Goal: Task Accomplishment & Management: Manage account settings

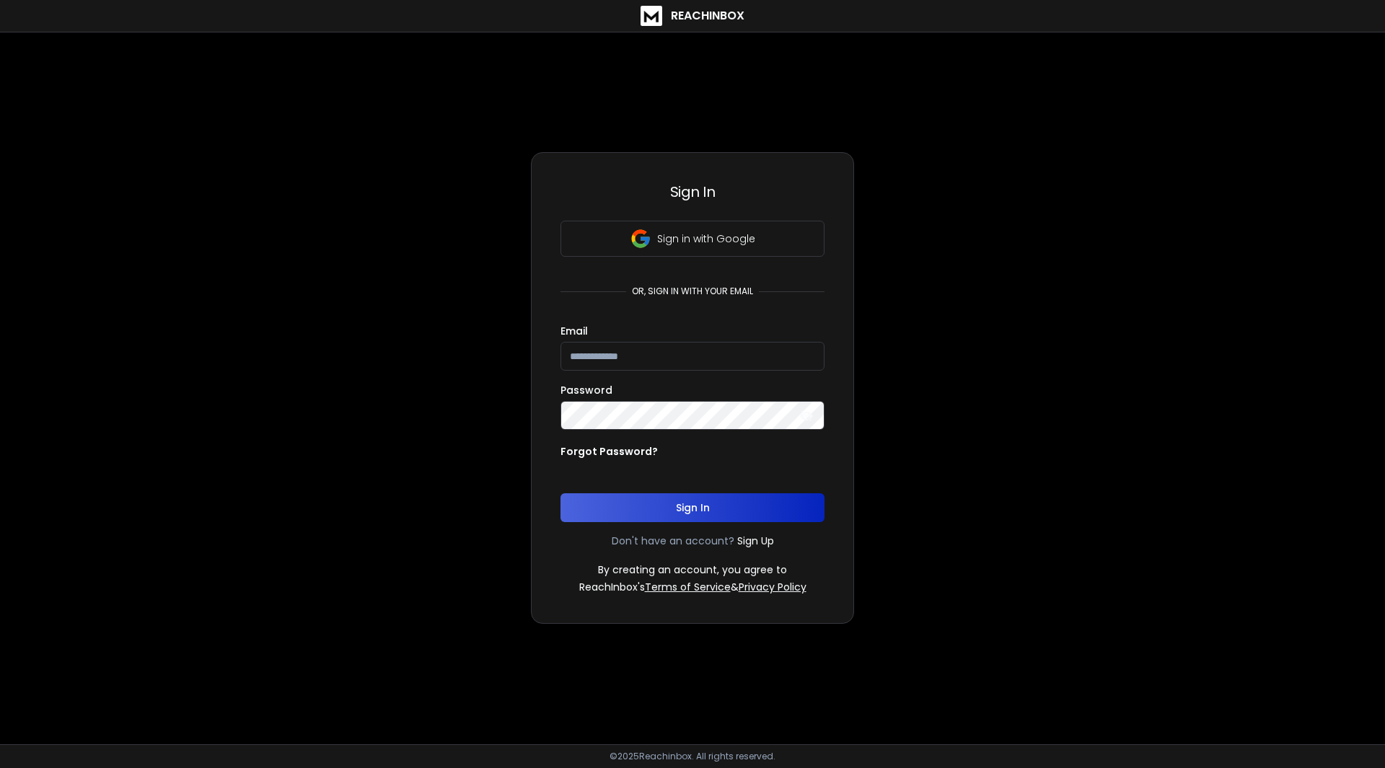
click at [617, 356] on input "email" at bounding box center [693, 356] width 264 height 29
paste input "**********"
type input "**********"
click at [667, 509] on button "Sign In" at bounding box center [693, 507] width 264 height 29
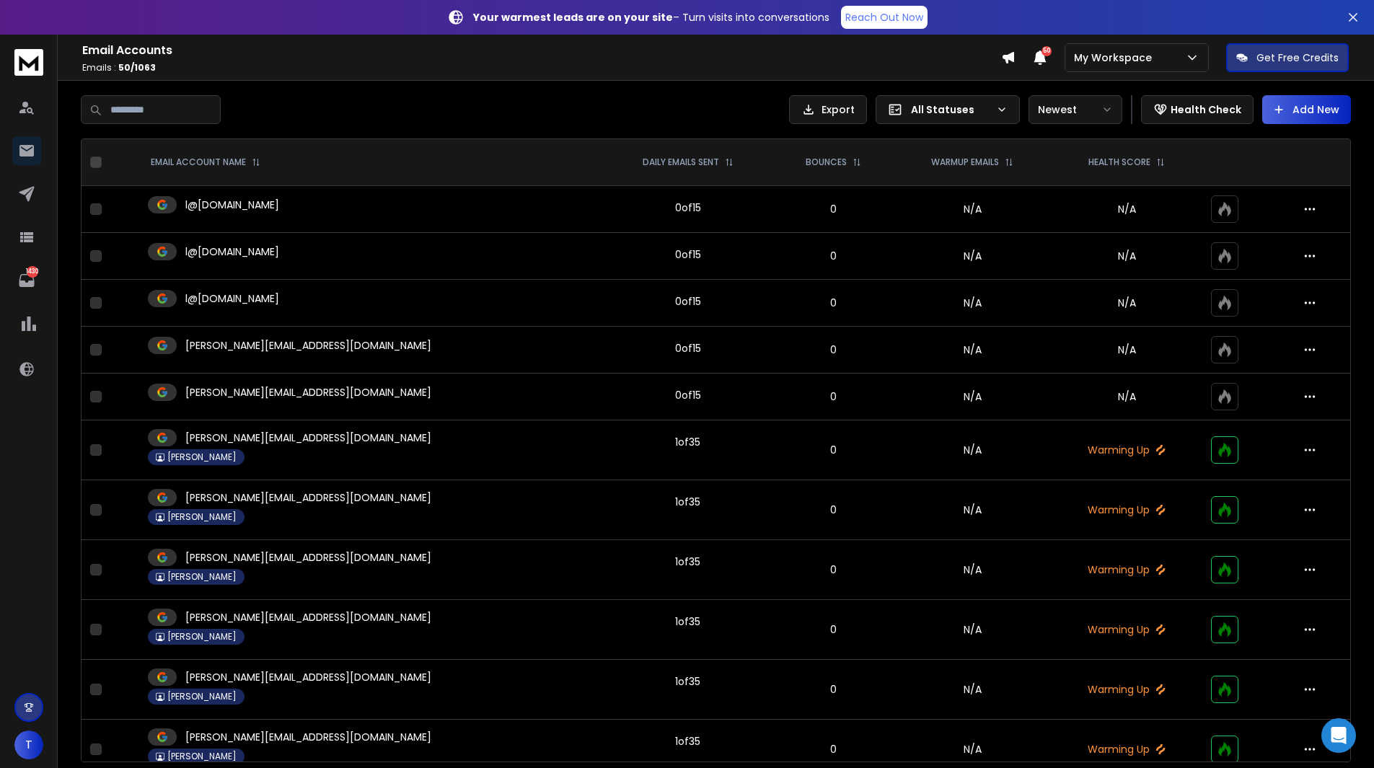
click at [1289, 115] on button "Add New" at bounding box center [1307, 109] width 89 height 29
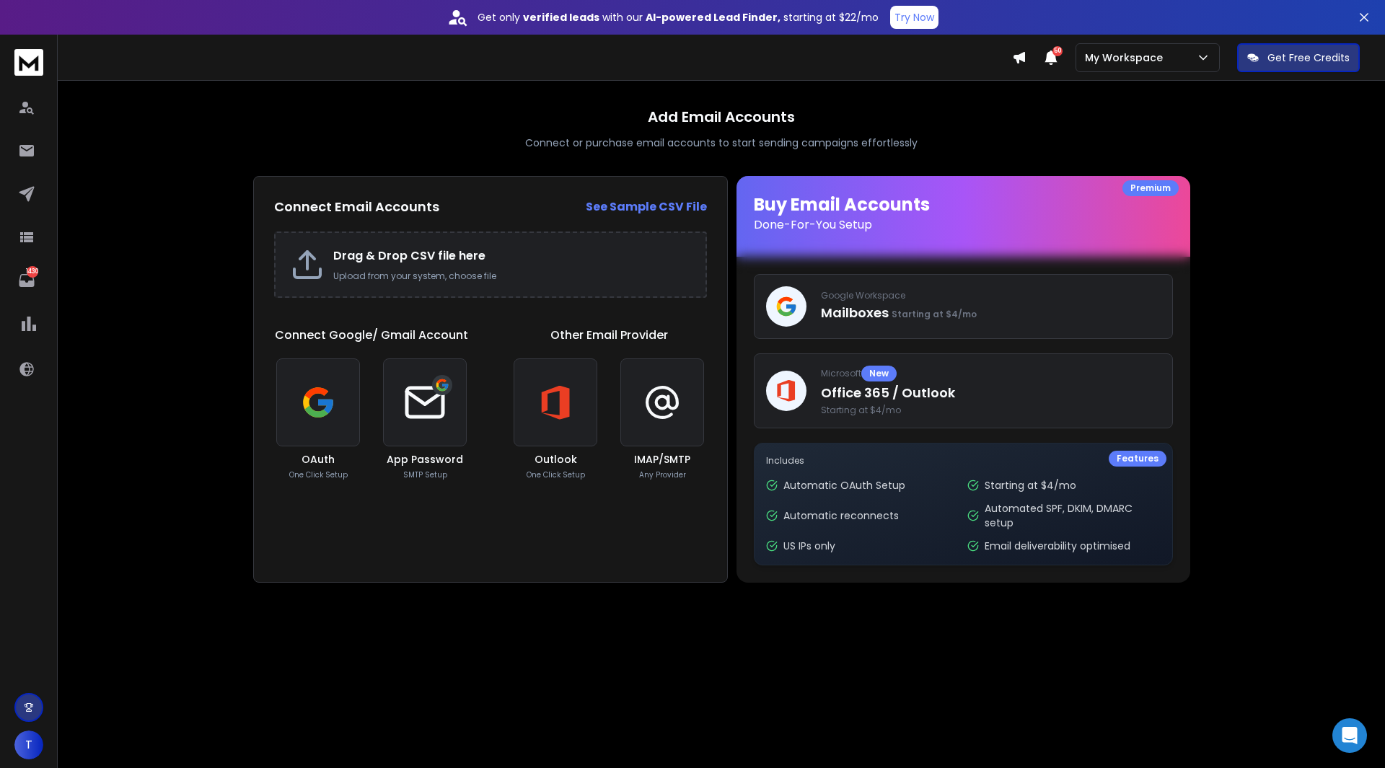
click at [333, 400] on icon at bounding box center [325, 407] width 15 height 14
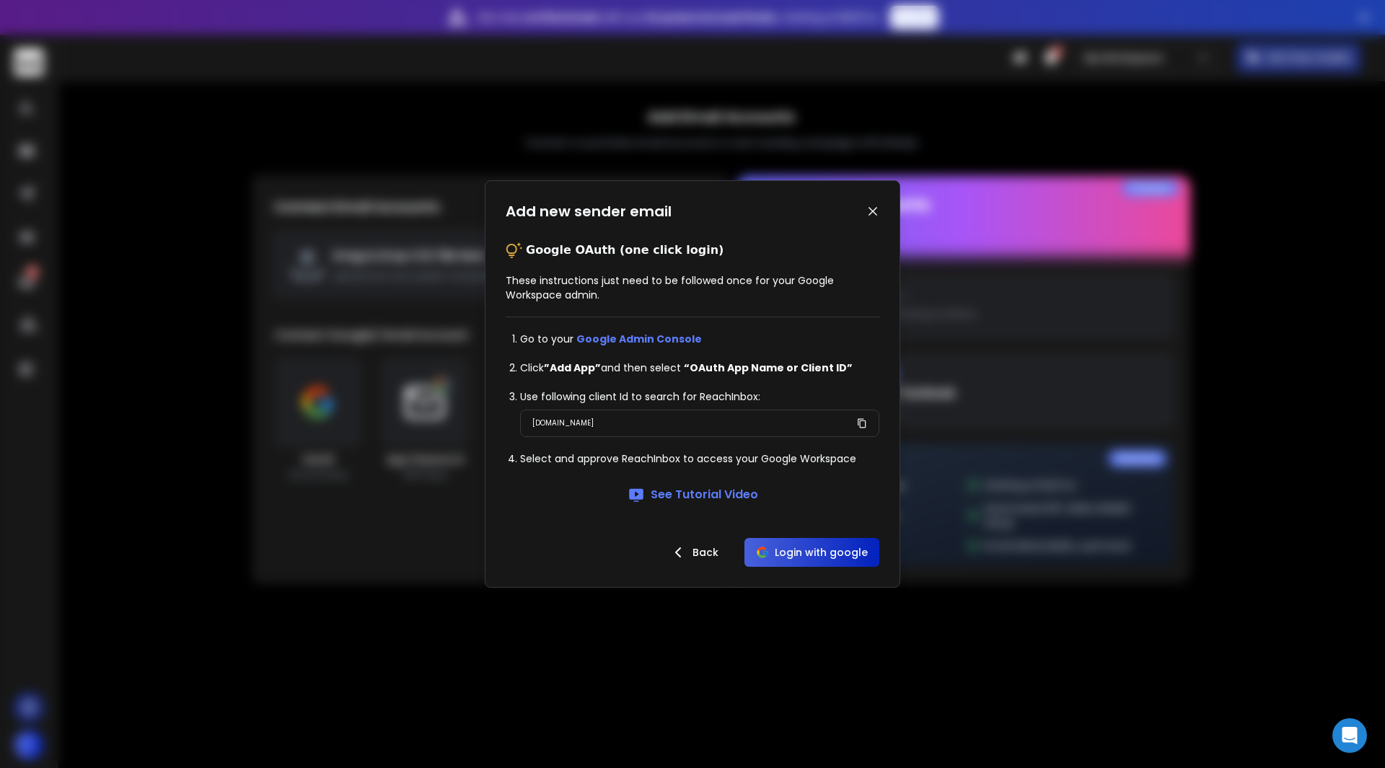
click at [810, 541] on button "Login with google" at bounding box center [812, 552] width 135 height 29
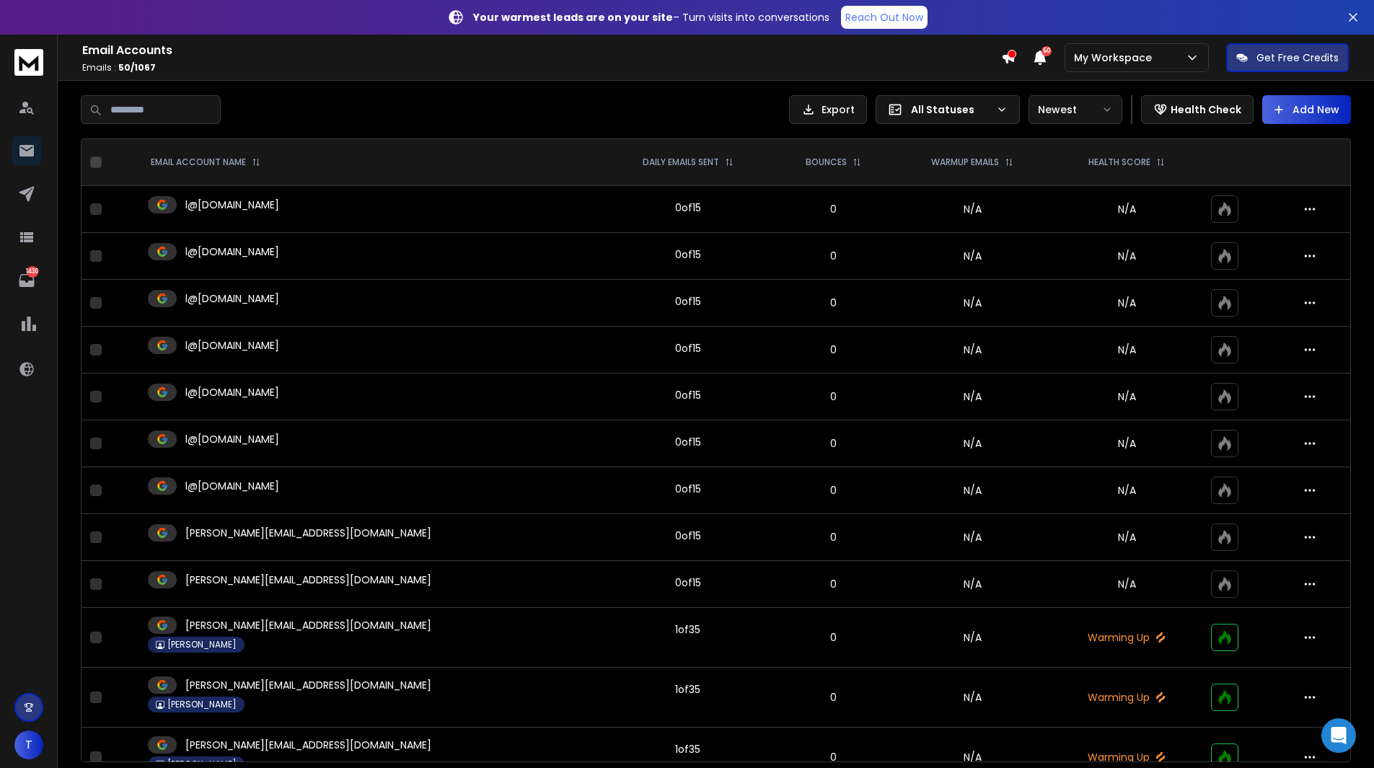
click at [1289, 101] on button "Add New" at bounding box center [1307, 109] width 89 height 29
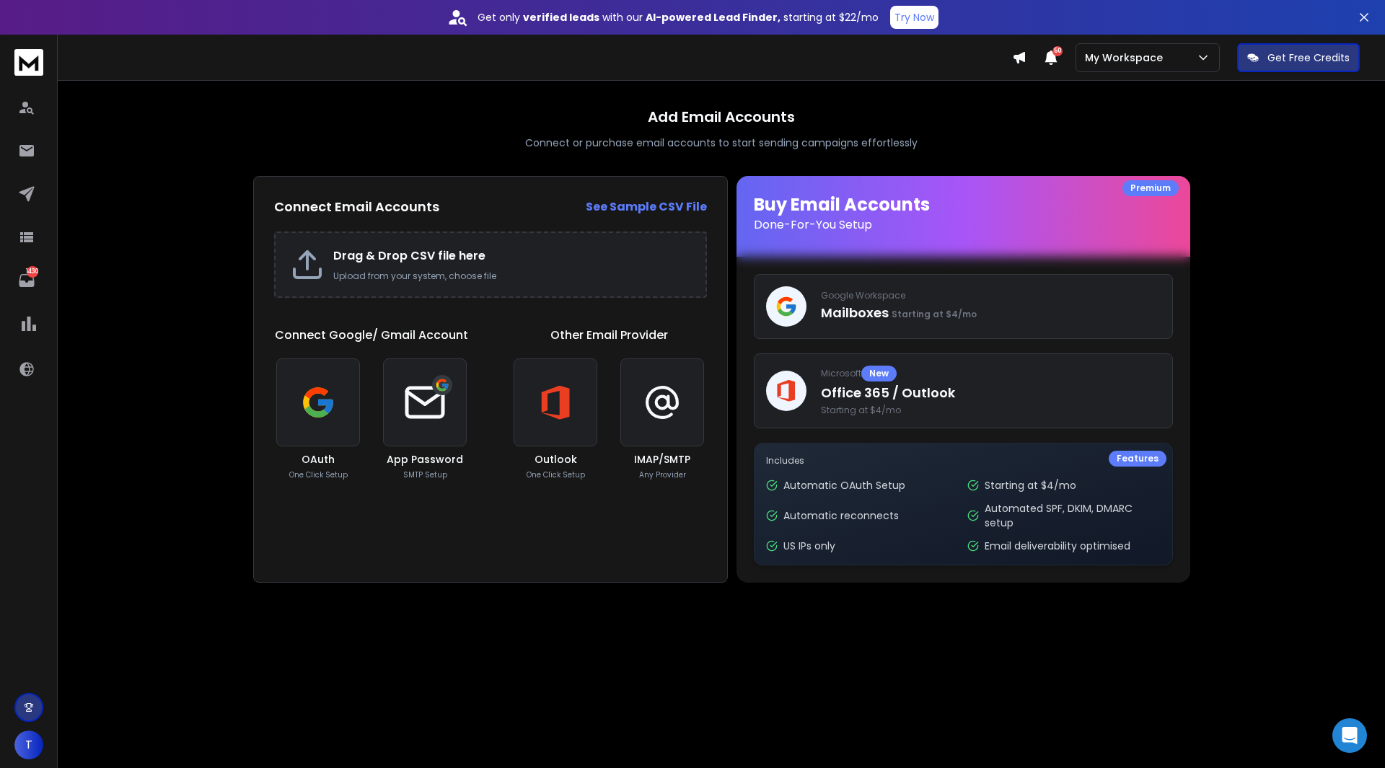
click at [305, 429] on div at bounding box center [318, 403] width 84 height 88
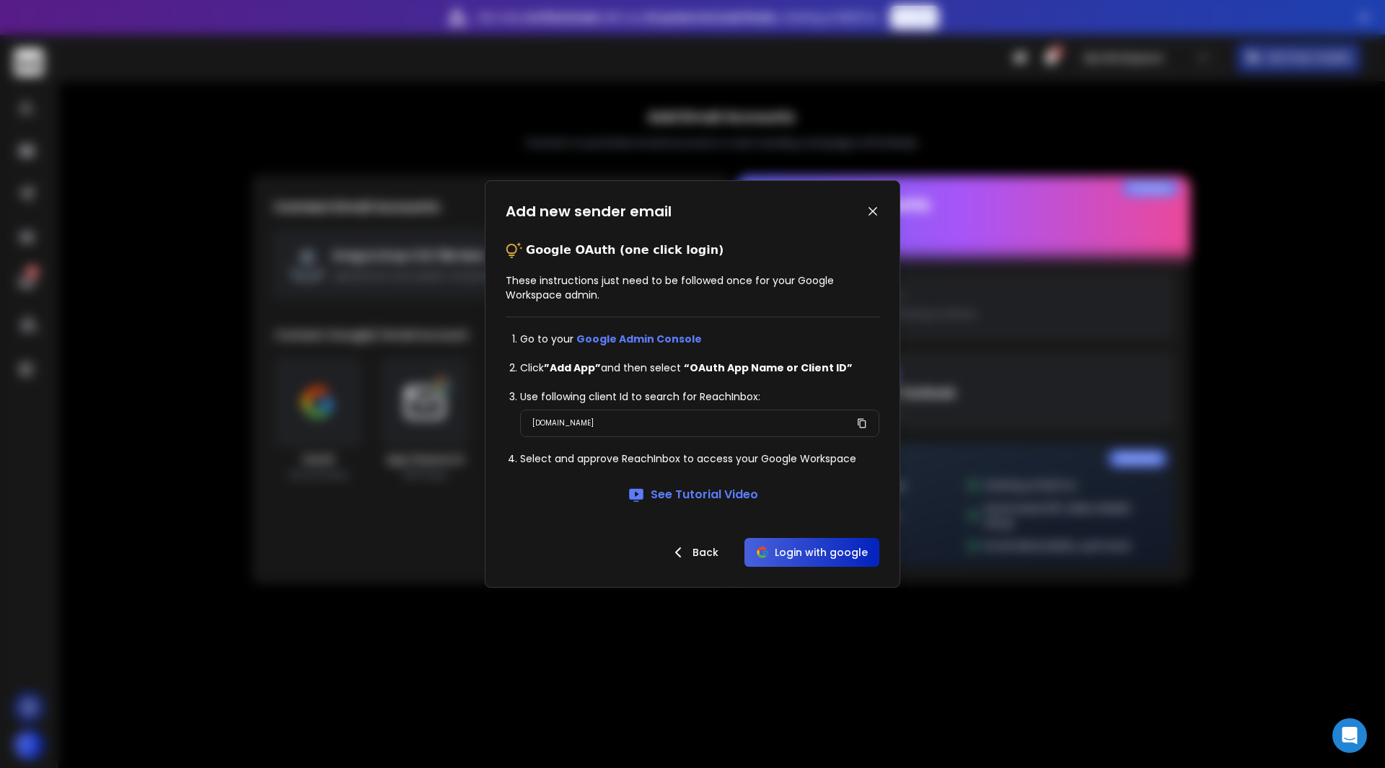
click at [786, 558] on button "Login with google" at bounding box center [812, 552] width 135 height 29
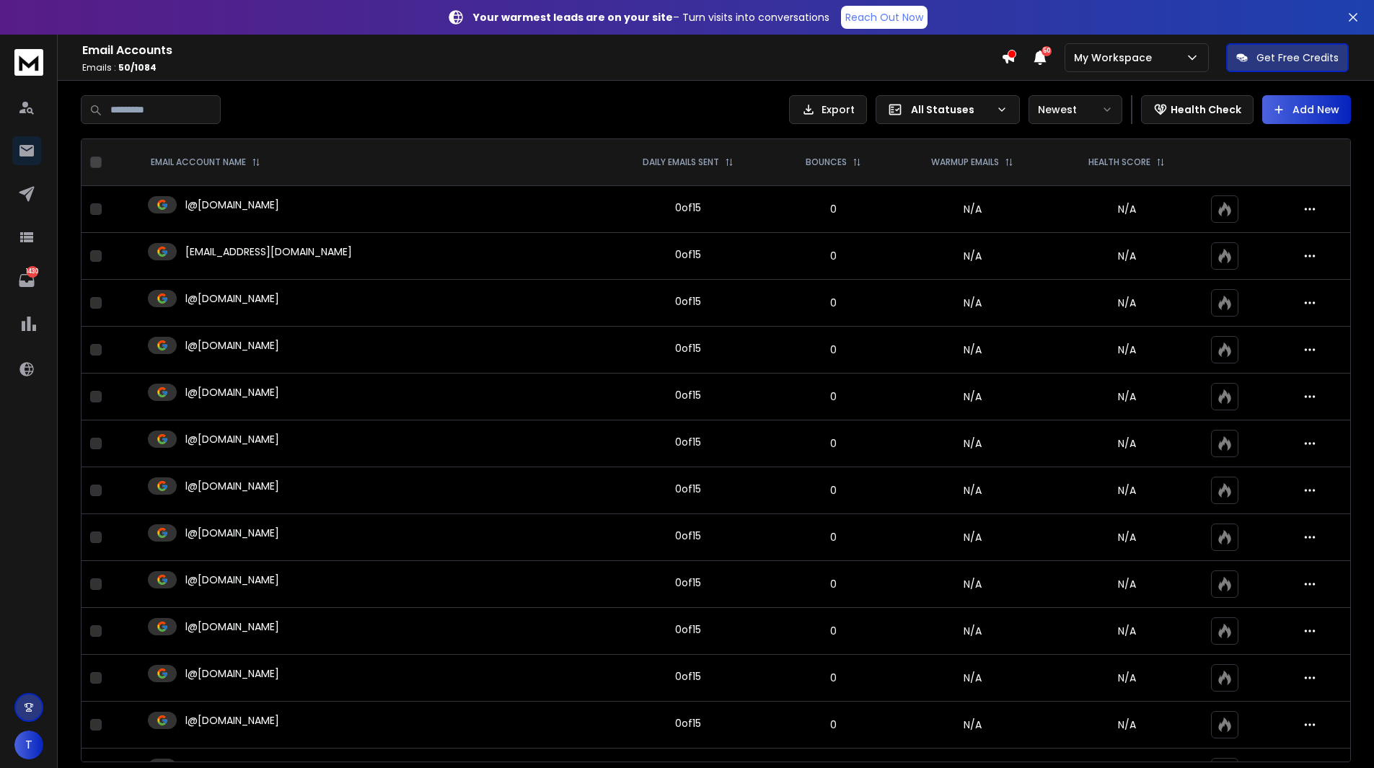
click at [1329, 100] on button "Add New" at bounding box center [1307, 109] width 89 height 29
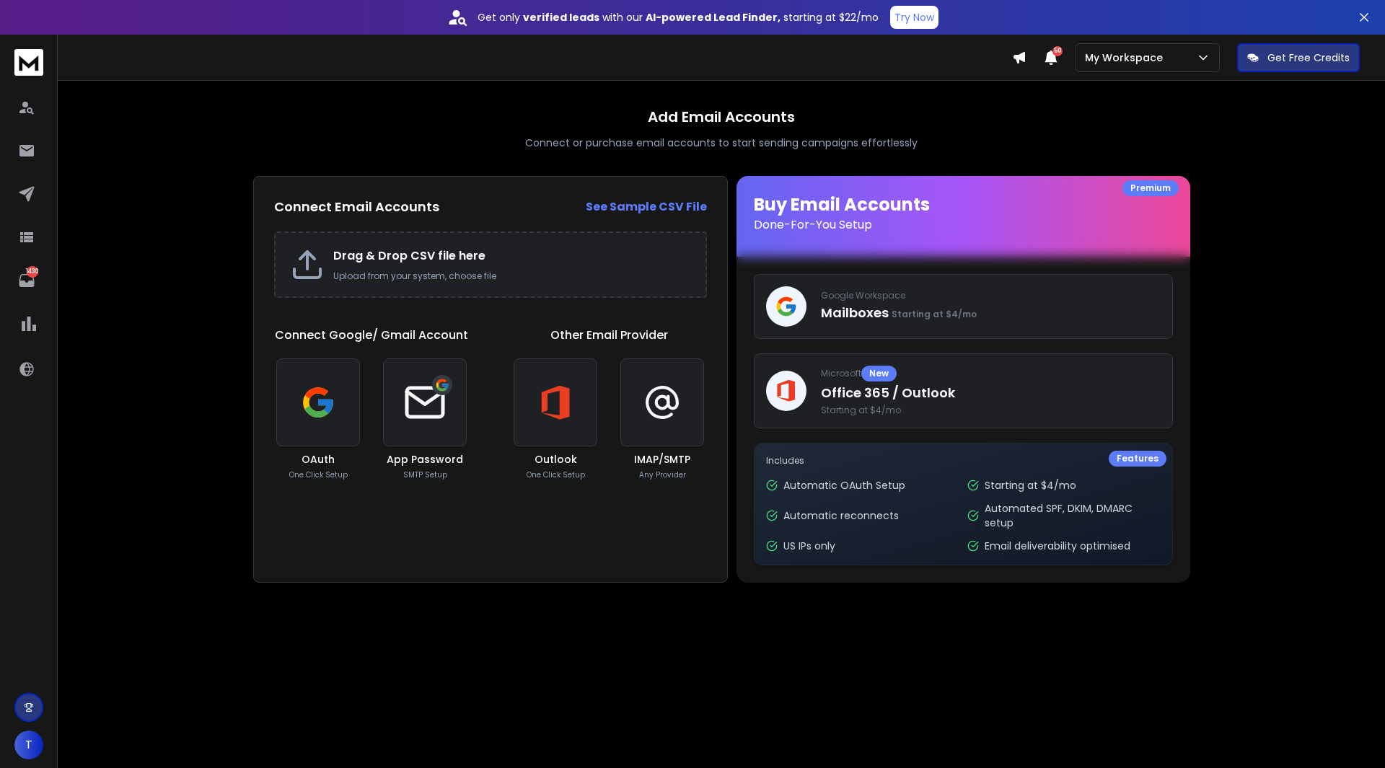
click at [314, 416] on icon at bounding box center [317, 411] width 24 height 12
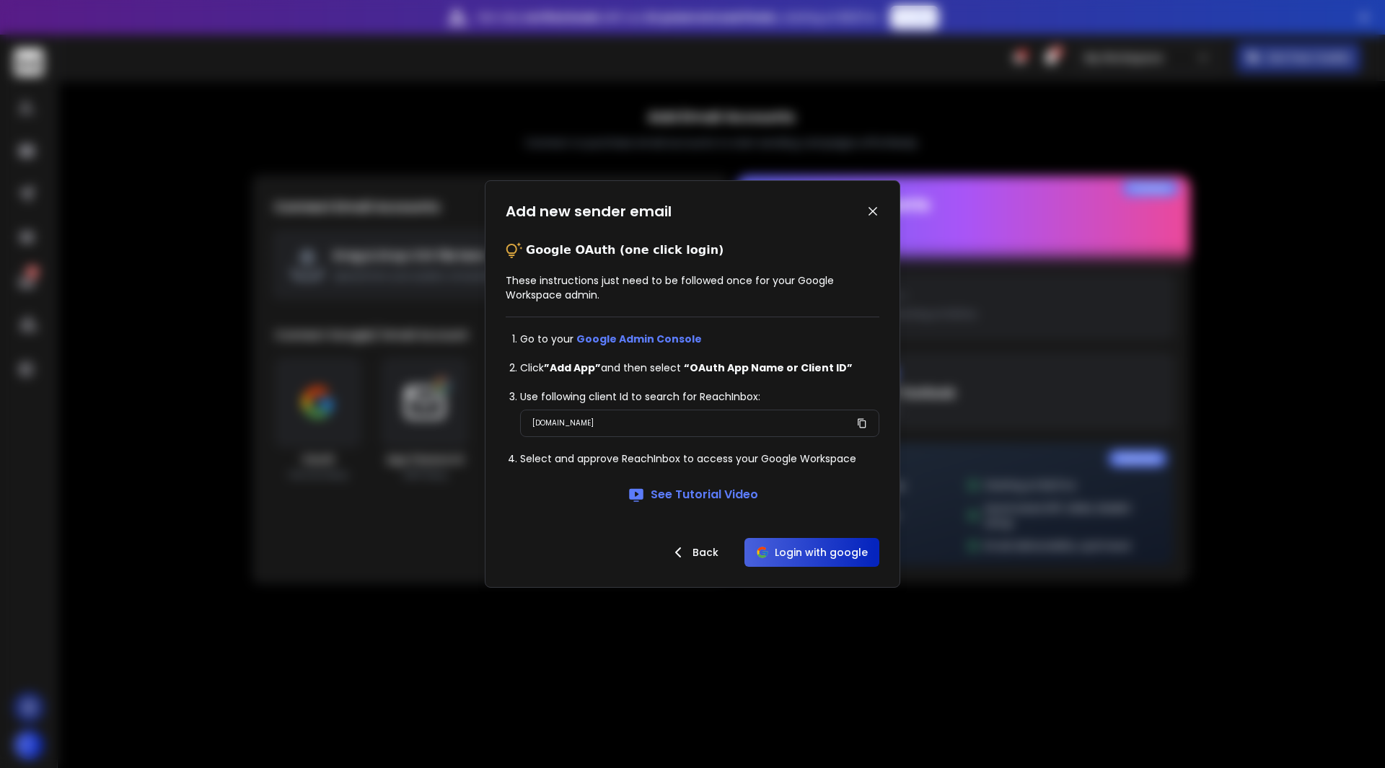
click at [769, 551] on icon at bounding box center [762, 552] width 13 height 13
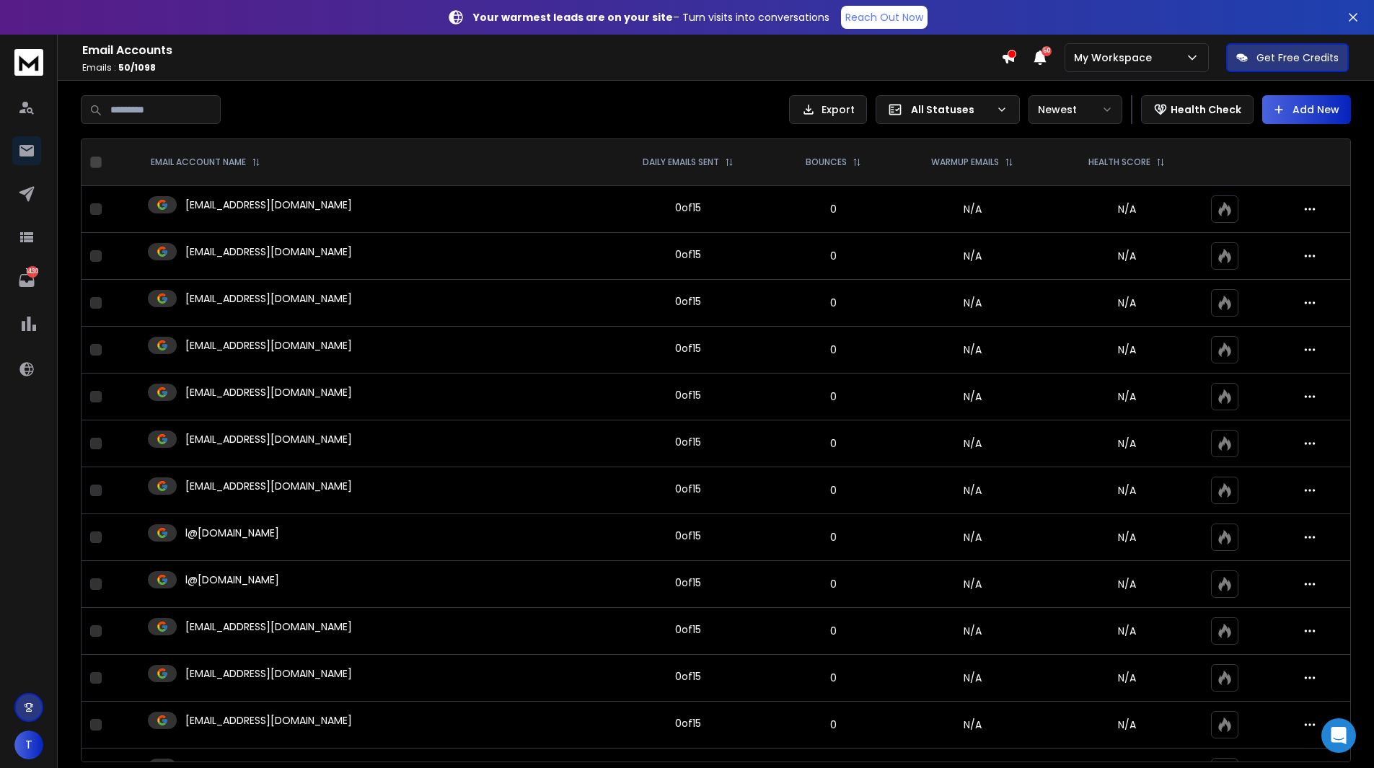
click at [1292, 118] on button "Add New" at bounding box center [1307, 109] width 89 height 29
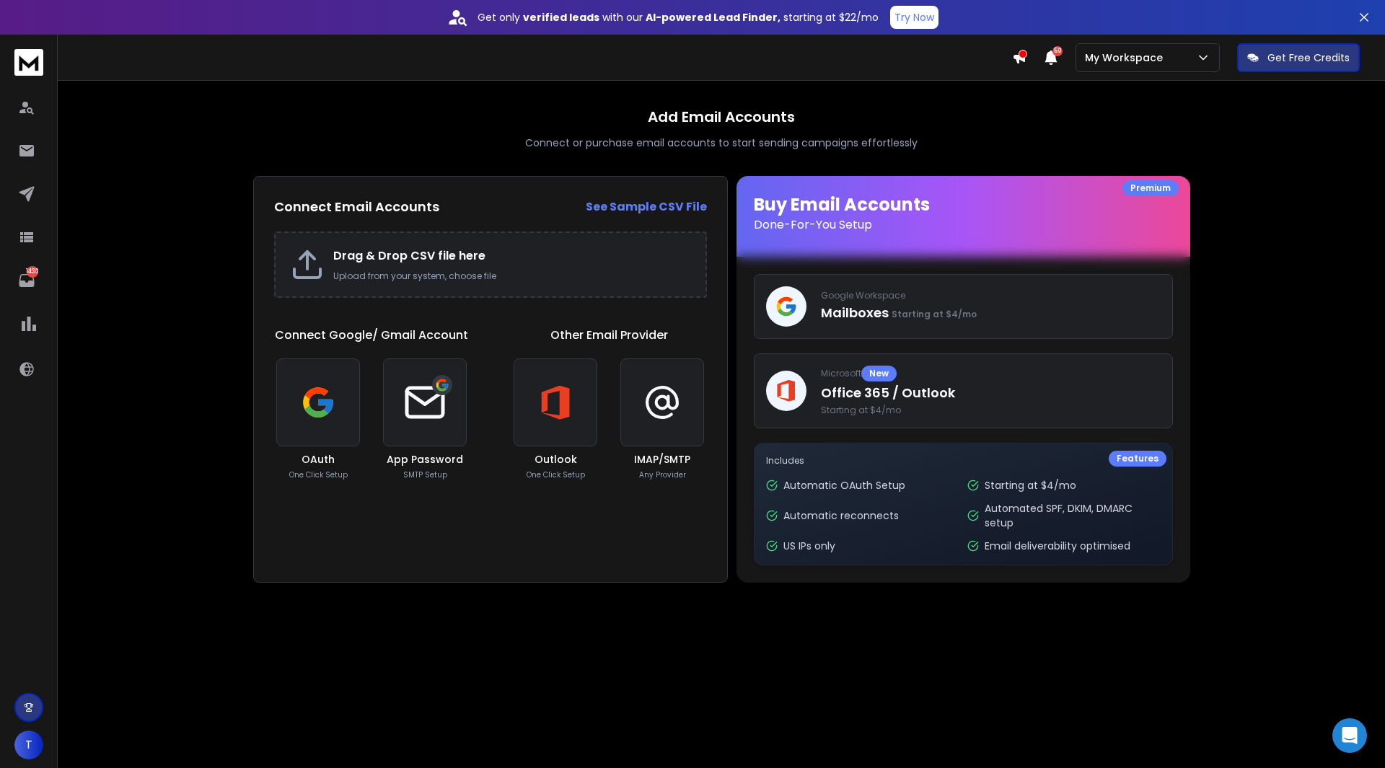
click at [323, 417] on icon at bounding box center [317, 411] width 24 height 12
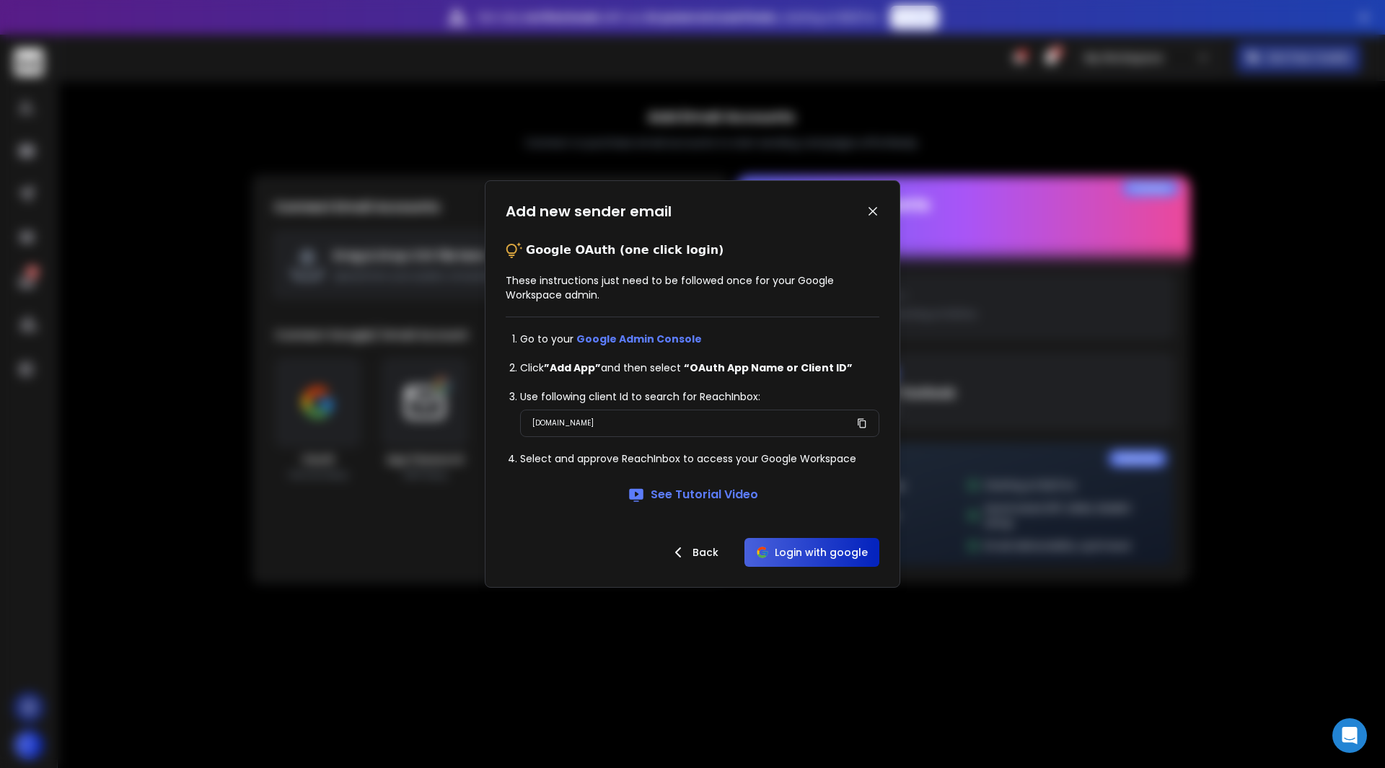
click at [855, 558] on button "Login with google" at bounding box center [812, 552] width 135 height 29
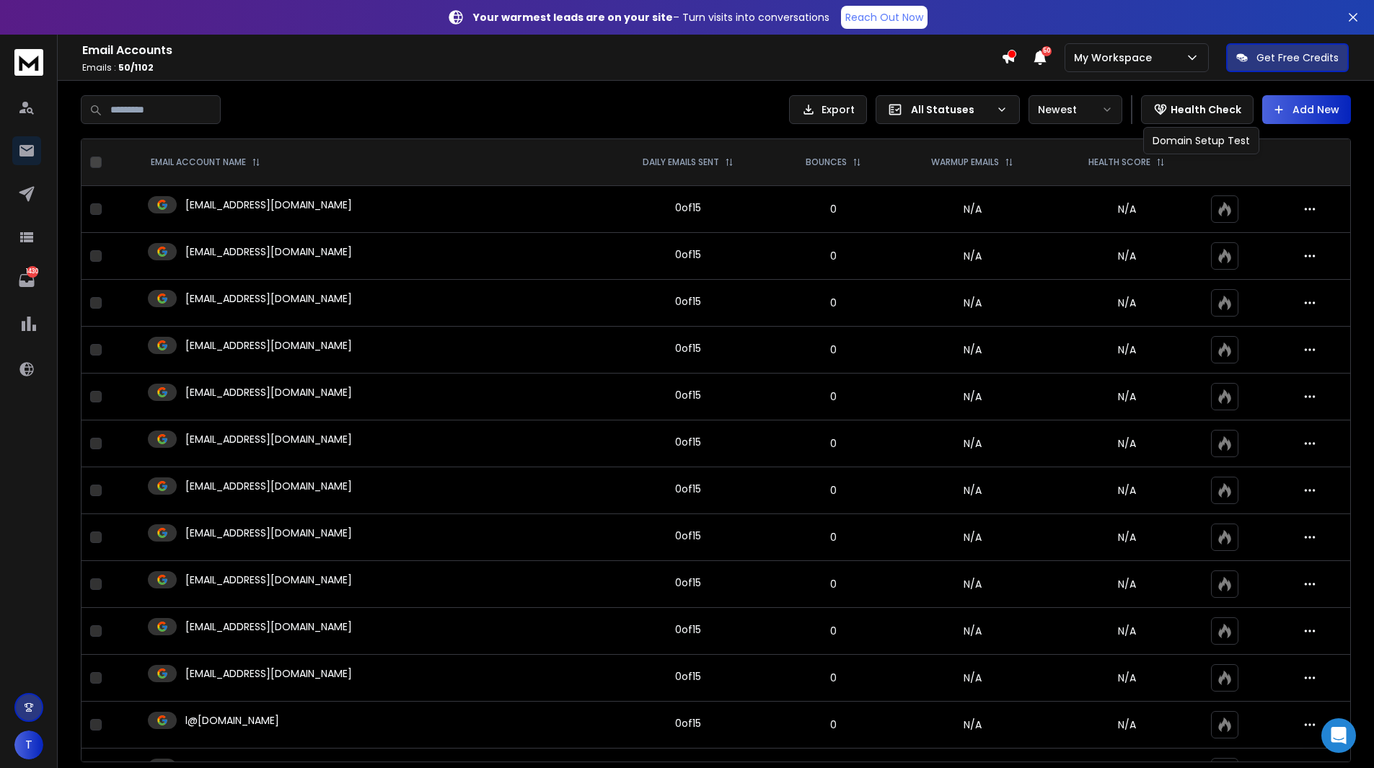
click at [1294, 102] on button "Add New" at bounding box center [1307, 109] width 89 height 29
click at [1291, 105] on button "Add New" at bounding box center [1307, 109] width 89 height 29
click at [1291, 108] on button "Add New" at bounding box center [1307, 109] width 89 height 29
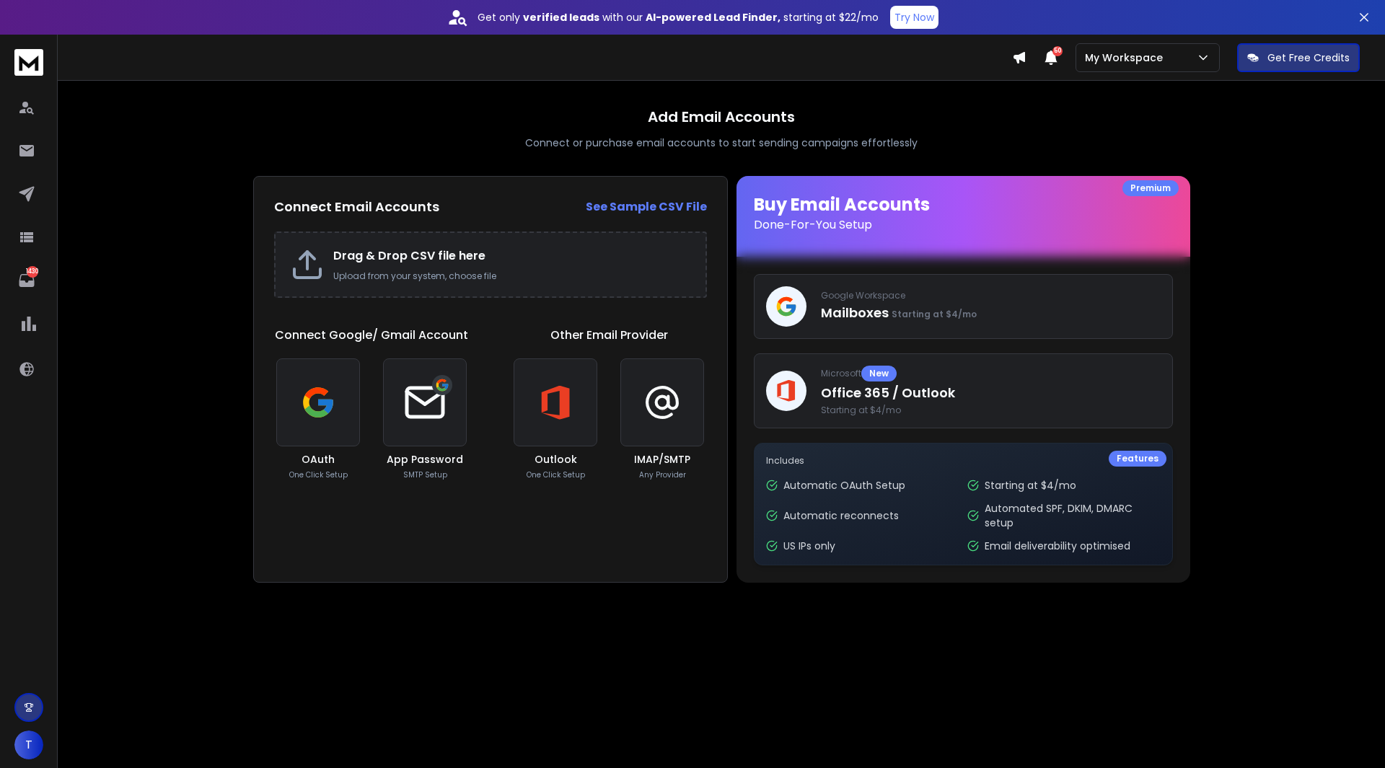
click at [331, 415] on icon at bounding box center [318, 402] width 36 height 43
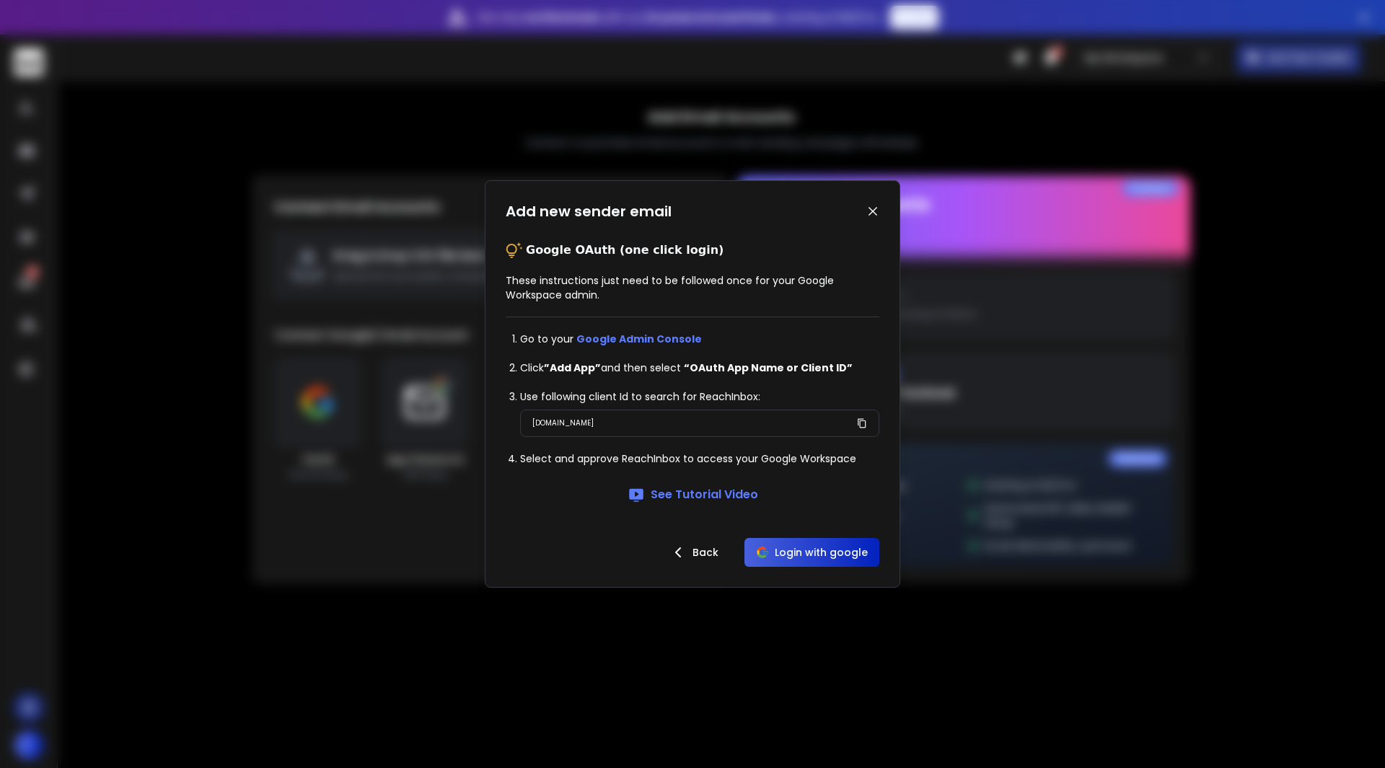
click at [861, 550] on button "Login with google" at bounding box center [812, 552] width 135 height 29
